Goal: Task Accomplishment & Management: Manage account settings

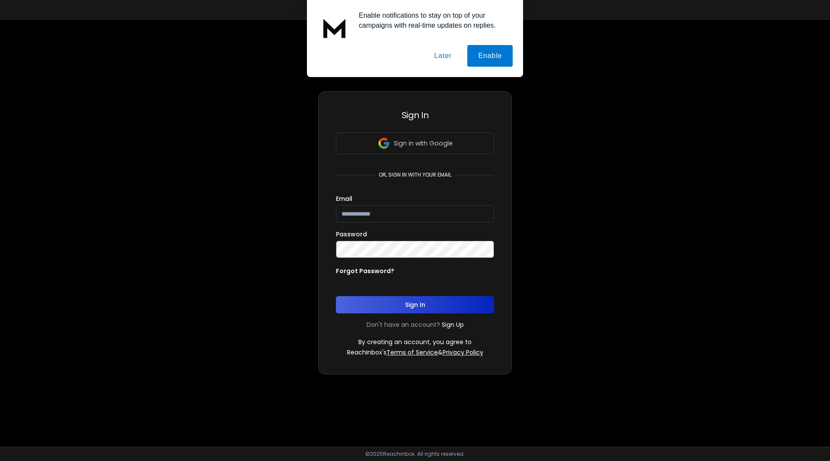
click at [349, 209] on input "email" at bounding box center [415, 213] width 158 height 17
paste input "**********"
type input "**********"
click at [392, 299] on button "Sign In" at bounding box center [415, 304] width 158 height 17
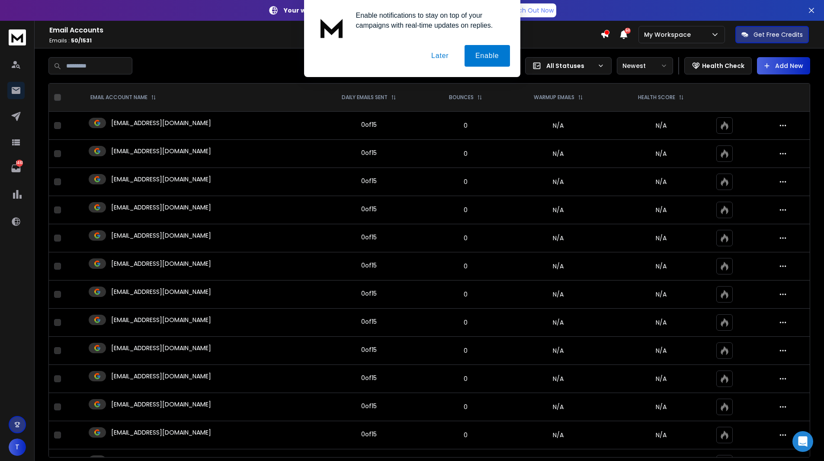
click at [777, 62] on div "Enable notifications to stay on top of your campaigns with real-time updates on…" at bounding box center [412, 38] width 824 height 77
click at [438, 59] on button "Later" at bounding box center [439, 56] width 39 height 22
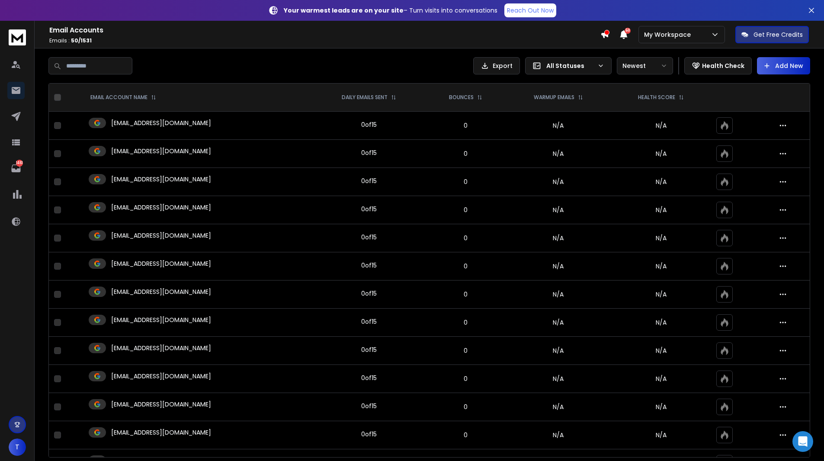
click at [775, 62] on button "Add New" at bounding box center [783, 65] width 53 height 17
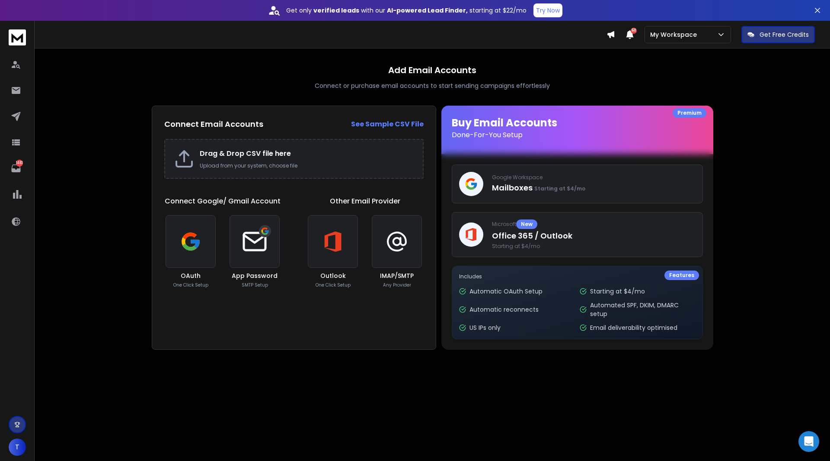
click at [185, 249] on icon at bounding box center [191, 241] width 22 height 26
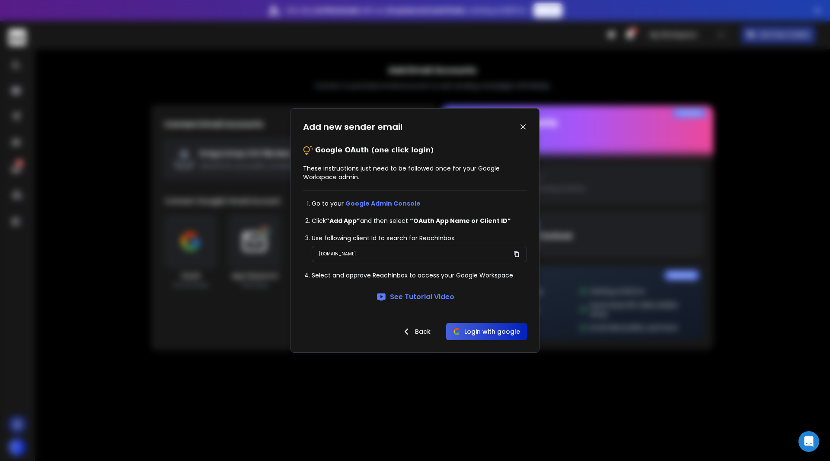
click at [489, 332] on button "Login with google" at bounding box center [486, 331] width 81 height 17
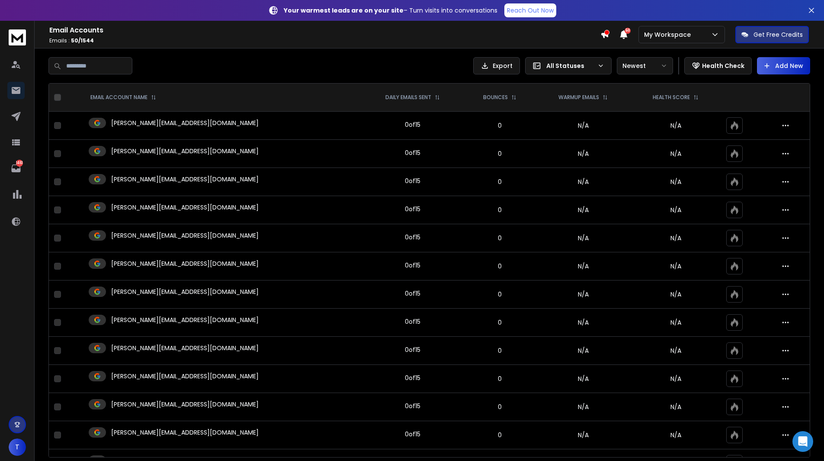
click at [783, 68] on button "Add New" at bounding box center [783, 65] width 53 height 17
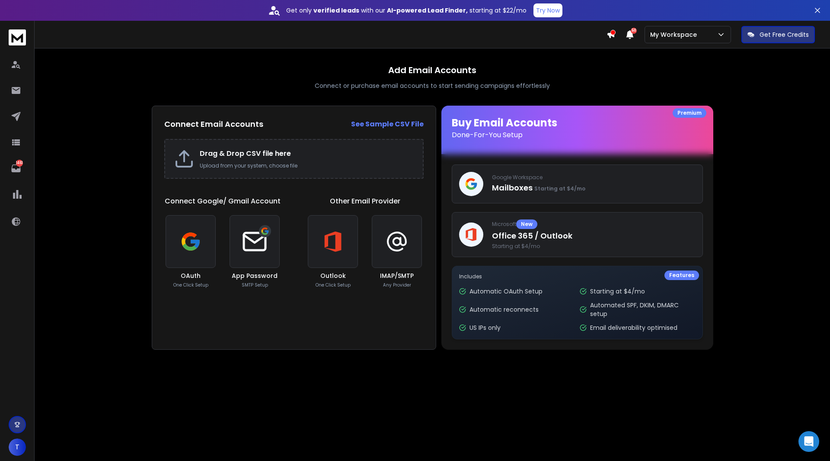
click at [186, 249] on icon at bounding box center [191, 241] width 22 height 26
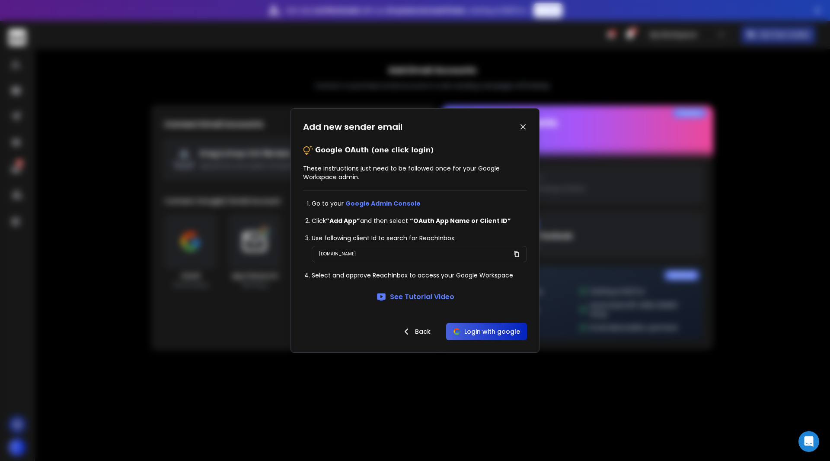
drag, startPoint x: 457, startPoint y: 332, endPoint x: 466, endPoint y: 340, distance: 12.2
click at [457, 331] on icon at bounding box center [457, 331] width 6 height 6
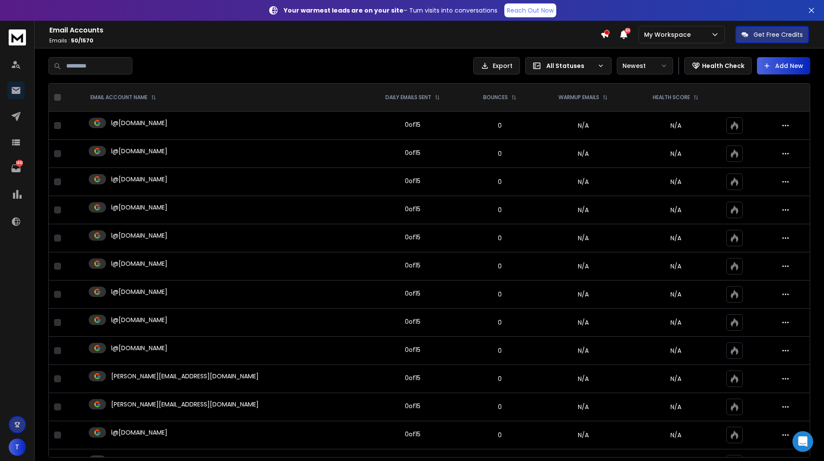
click at [768, 70] on button "Add New" at bounding box center [783, 65] width 53 height 17
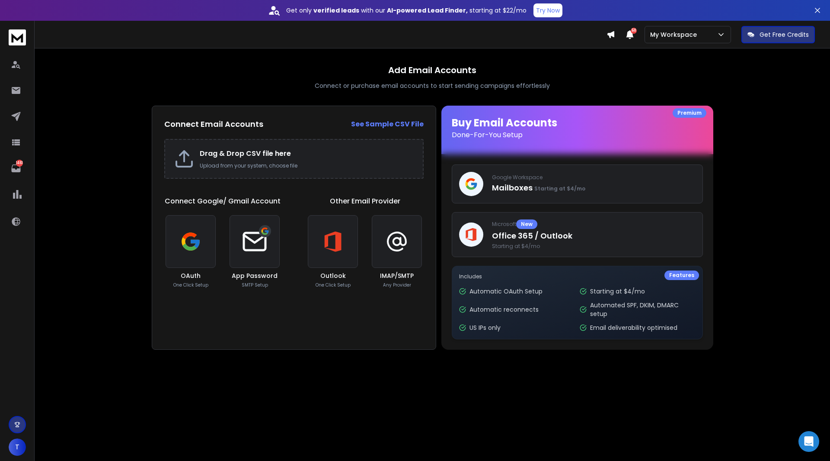
click at [178, 243] on div at bounding box center [191, 241] width 50 height 53
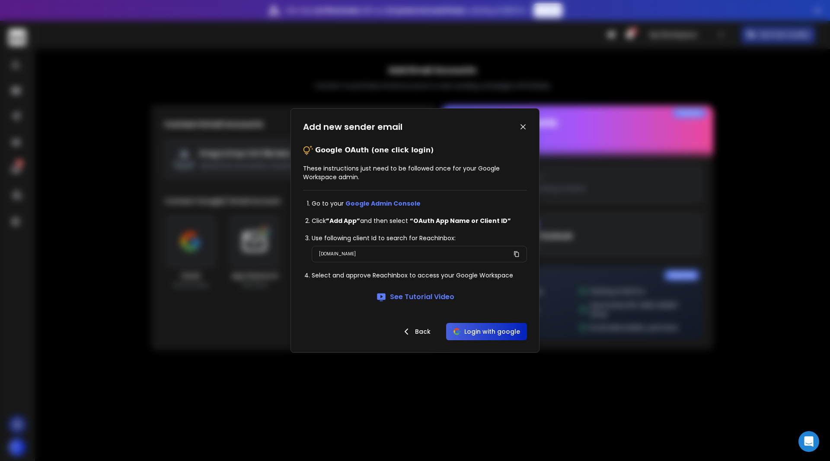
click at [468, 331] on button "Login with google" at bounding box center [486, 331] width 81 height 17
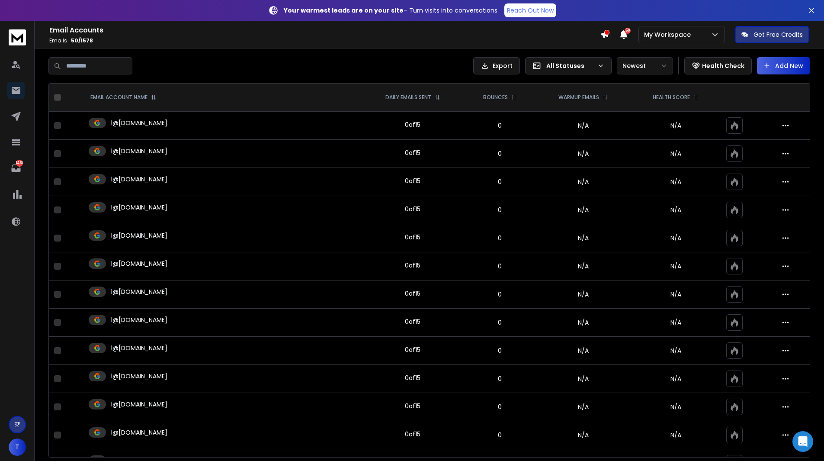
click at [775, 62] on button "Add New" at bounding box center [783, 65] width 53 height 17
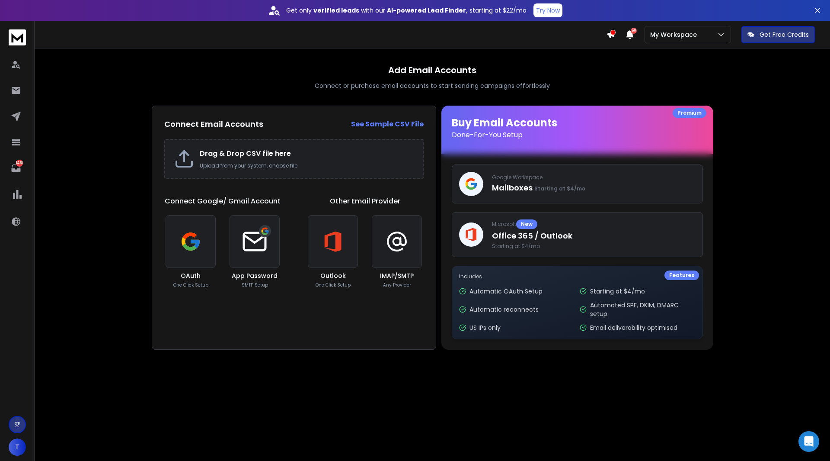
click at [216, 249] on div at bounding box center [191, 241] width 50 height 53
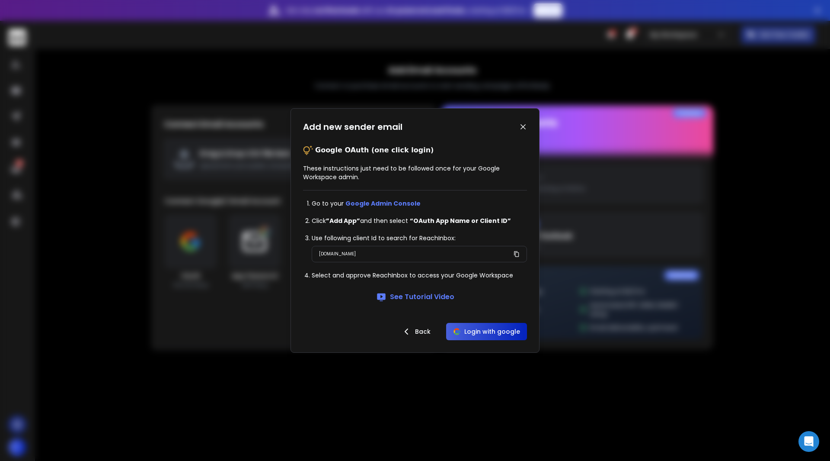
click at [477, 326] on button "Login with google" at bounding box center [486, 331] width 81 height 17
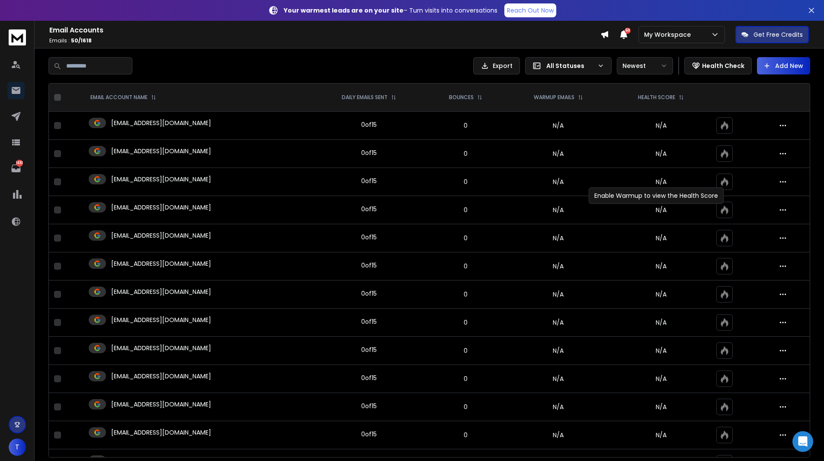
click at [778, 70] on button "Add New" at bounding box center [783, 65] width 53 height 17
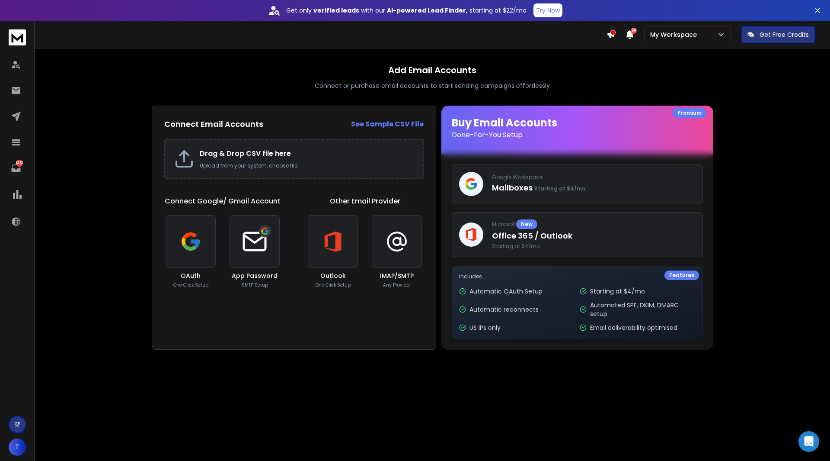
click at [189, 252] on icon at bounding box center [191, 241] width 22 height 26
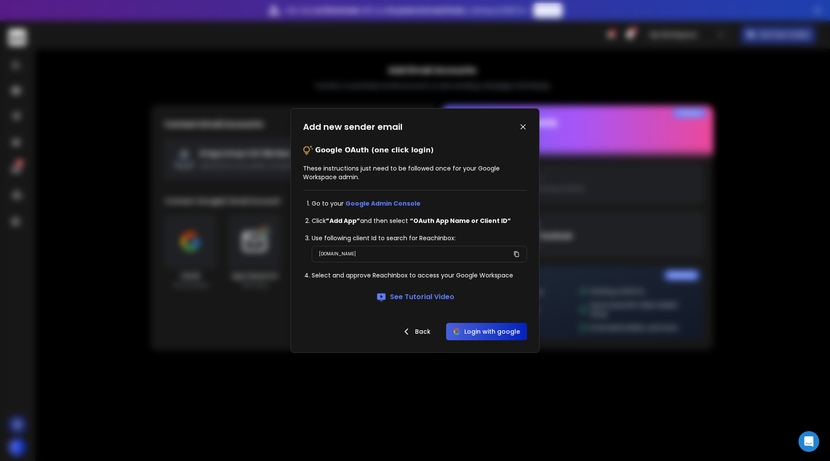
click at [473, 332] on button "Login with google" at bounding box center [486, 331] width 81 height 17
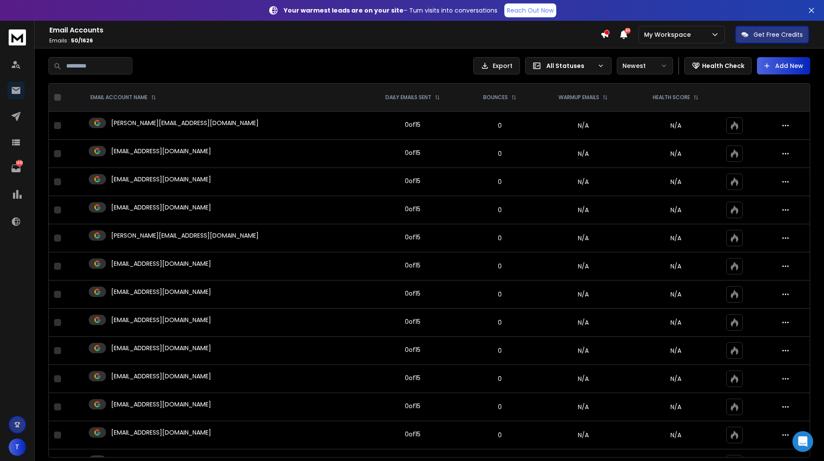
click at [775, 63] on button "Add New" at bounding box center [783, 65] width 53 height 17
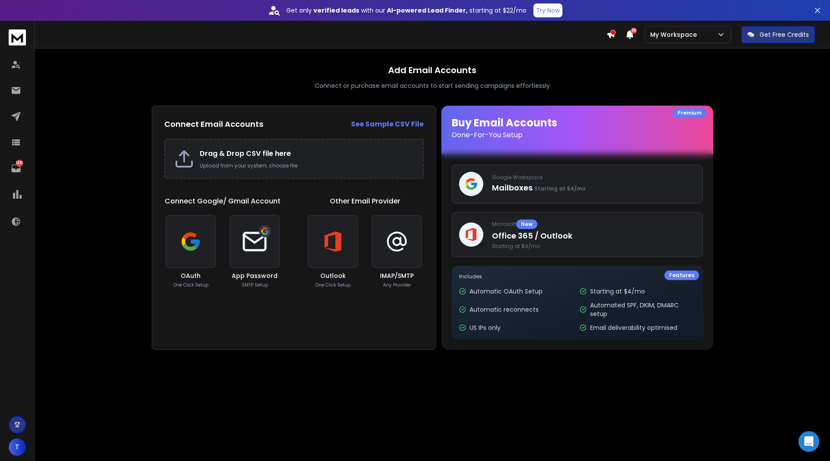
click at [184, 242] on icon at bounding box center [191, 241] width 18 height 18
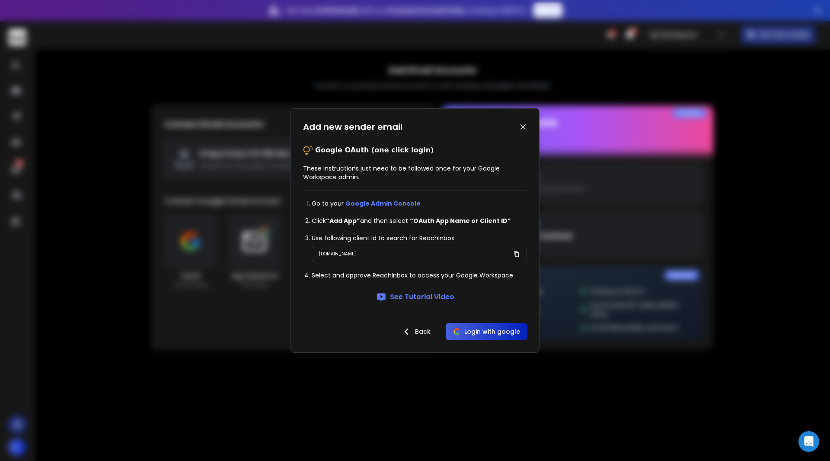
click at [465, 327] on button "Login with google" at bounding box center [486, 331] width 81 height 17
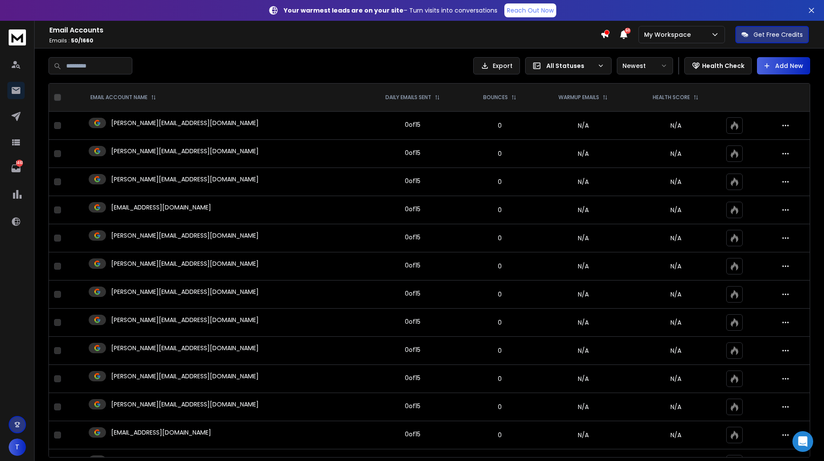
click at [773, 57] on button "Add New" at bounding box center [783, 65] width 53 height 17
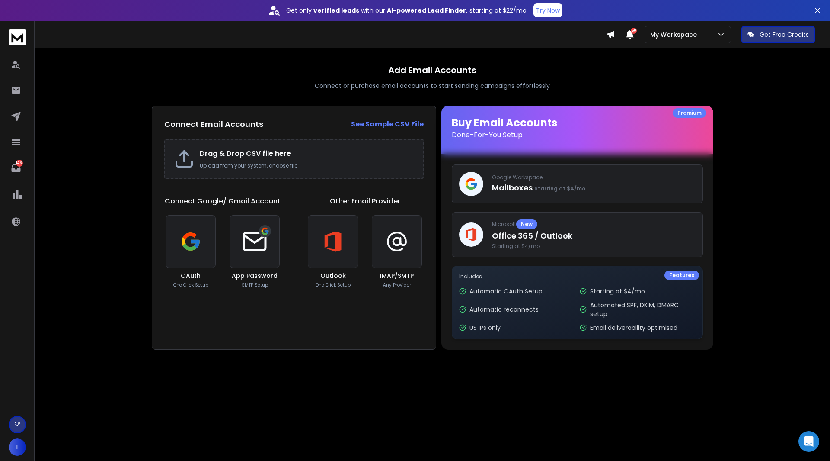
click at [177, 248] on div at bounding box center [191, 241] width 50 height 53
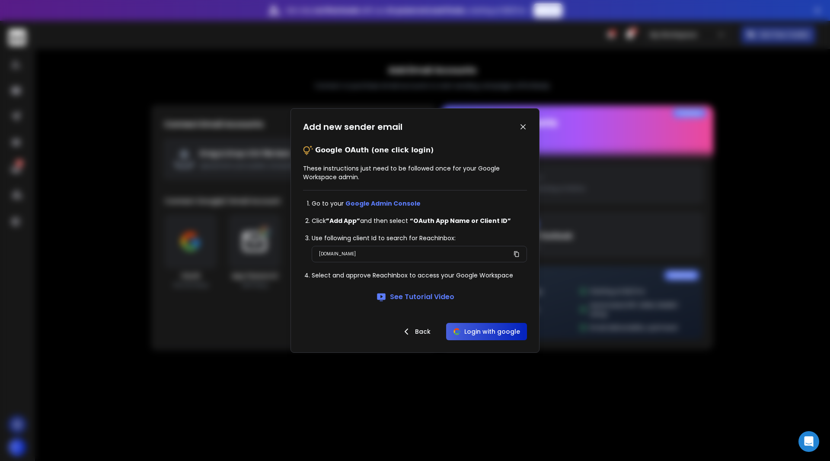
click at [492, 329] on button "Login with google" at bounding box center [486, 331] width 81 height 17
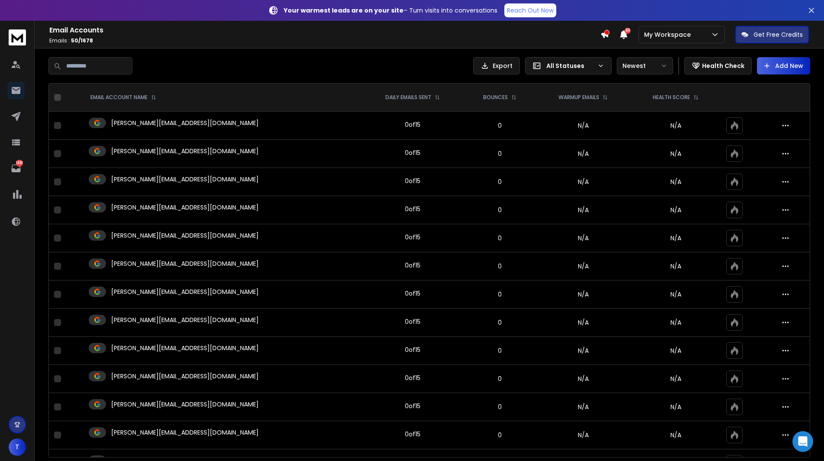
click at [778, 68] on button "Add New" at bounding box center [783, 65] width 53 height 17
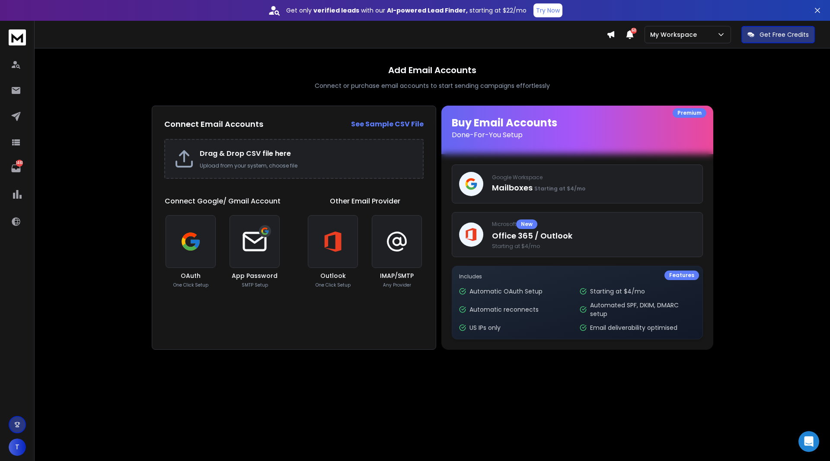
click at [203, 255] on div at bounding box center [191, 241] width 50 height 53
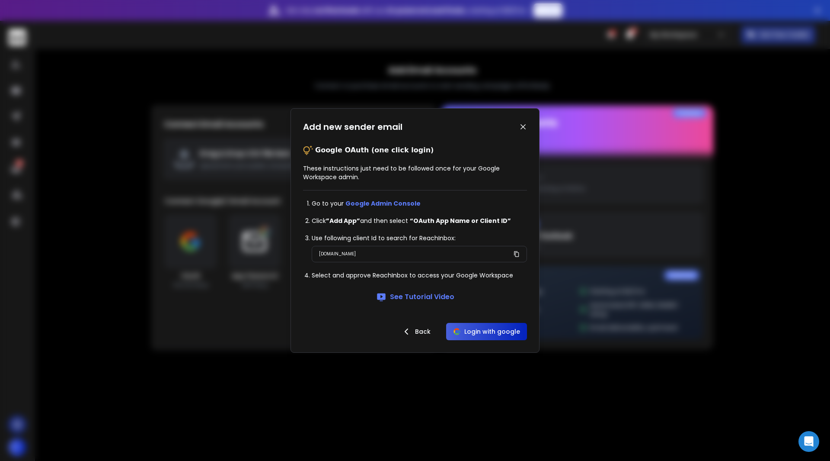
click at [459, 328] on icon at bounding box center [456, 329] width 5 height 3
